Goal: Task Accomplishment & Management: Manage account settings

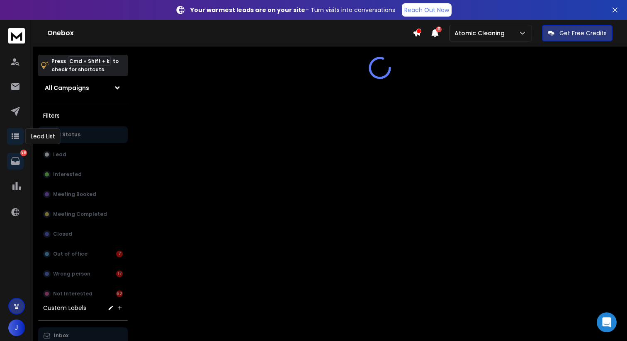
click at [15, 136] on icon at bounding box center [15, 136] width 7 height 6
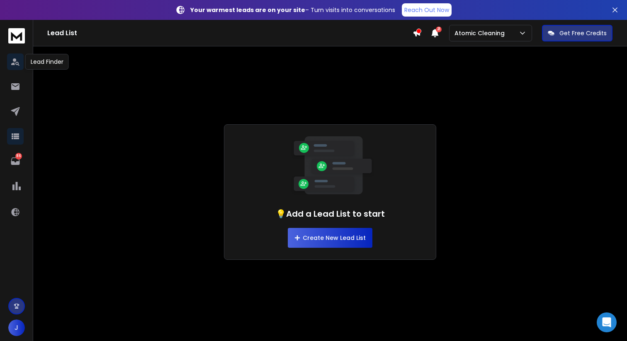
click at [15, 63] on icon at bounding box center [15, 64] width 8 height 4
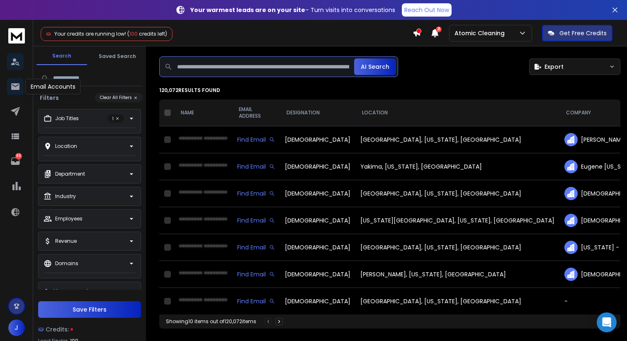
click at [15, 88] on icon at bounding box center [15, 86] width 8 height 7
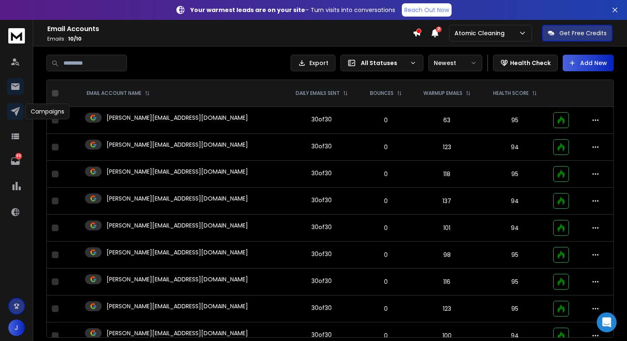
click at [15, 108] on icon at bounding box center [15, 111] width 9 height 9
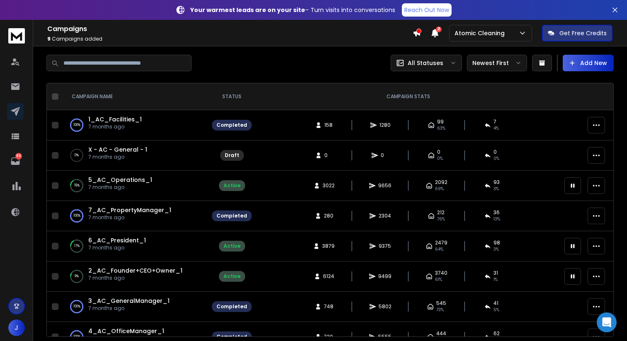
click at [119, 180] on span "5_AC_Operations_1" at bounding box center [120, 180] width 64 height 8
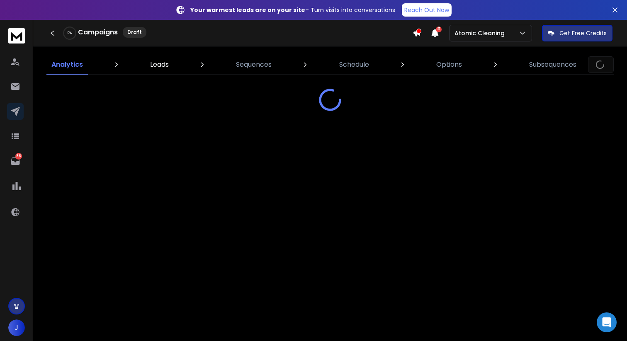
click at [159, 61] on p "Leads" at bounding box center [159, 65] width 19 height 10
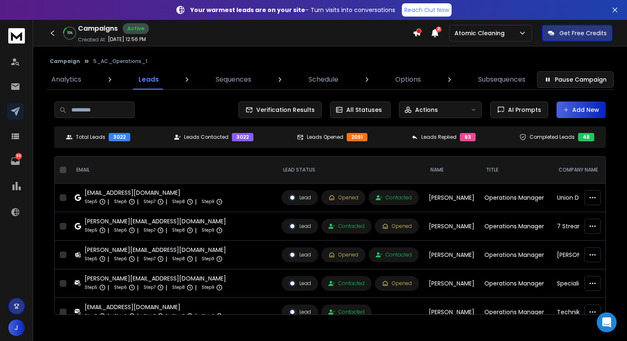
click at [101, 114] on input at bounding box center [94, 110] width 80 height 17
type input "**********"
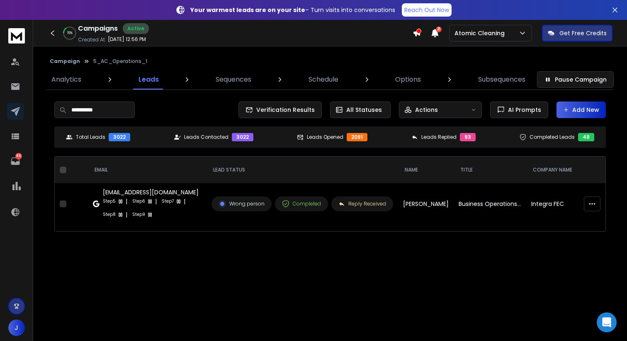
click at [595, 208] on button "button" at bounding box center [592, 203] width 17 height 15
click at [572, 236] on p "Pause Lead" at bounding box center [577, 235] width 33 height 8
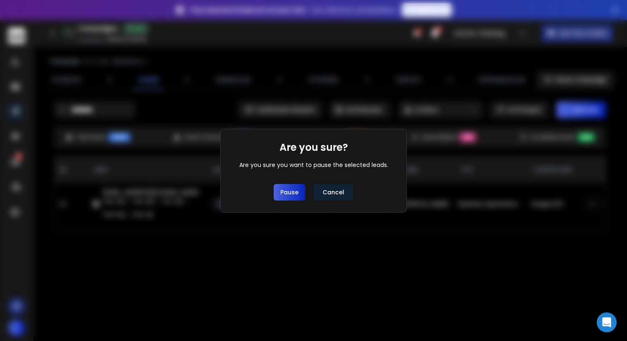
click at [285, 191] on button "Pause" at bounding box center [290, 192] width 32 height 17
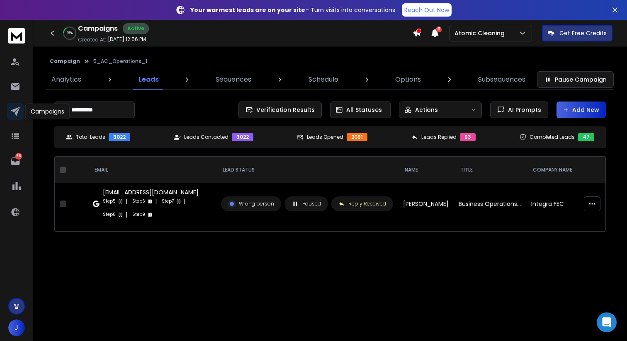
click at [16, 111] on icon at bounding box center [15, 111] width 9 height 9
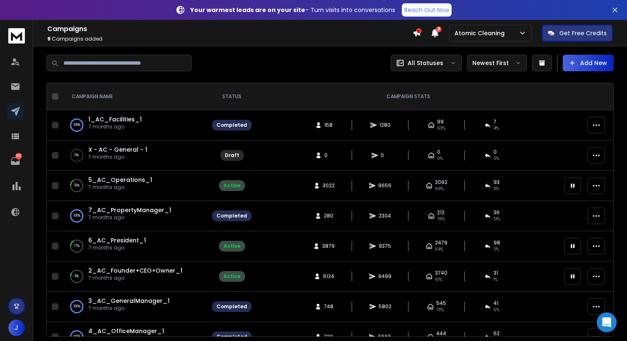
click at [127, 65] on input at bounding box center [118, 63] width 145 height 17
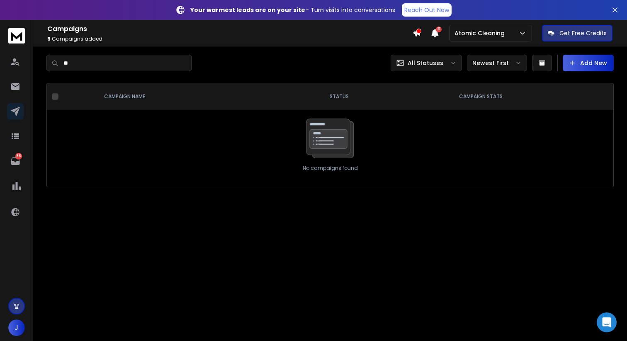
type input "*"
click at [63, 63] on input "**********" at bounding box center [118, 63] width 145 height 17
type input "*****"
click at [77, 63] on input "*****" at bounding box center [118, 63] width 145 height 17
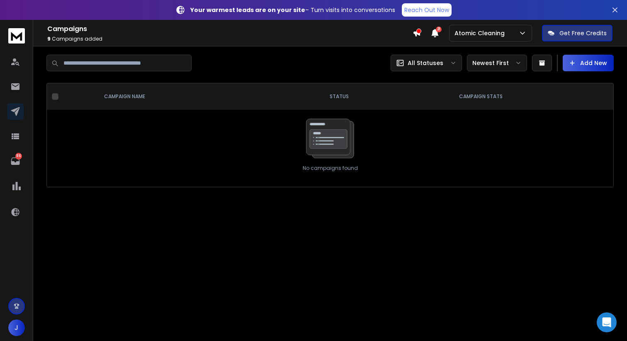
click at [246, 68] on div at bounding box center [188, 63] width 284 height 17
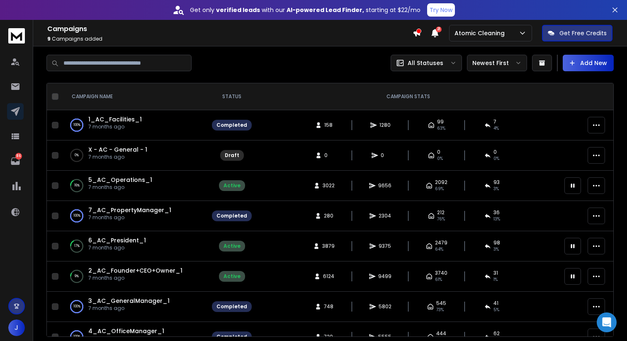
click at [120, 63] on input at bounding box center [118, 63] width 145 height 17
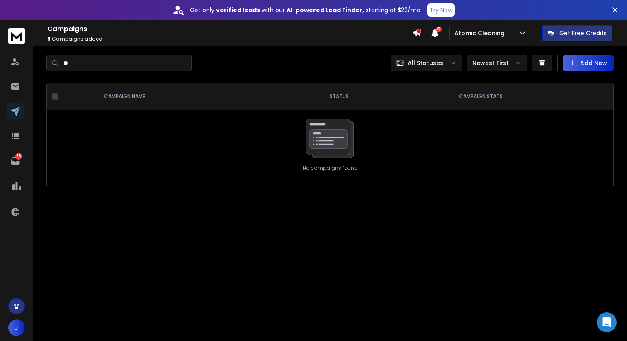
type input "*"
click at [17, 109] on icon at bounding box center [15, 111] width 9 height 9
click at [616, 10] on icon at bounding box center [614, 9] width 7 height 7
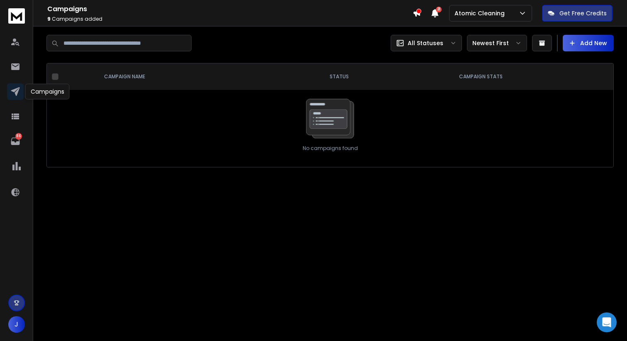
click at [13, 89] on icon at bounding box center [15, 92] width 10 height 10
